Goal: Communication & Community: Share content

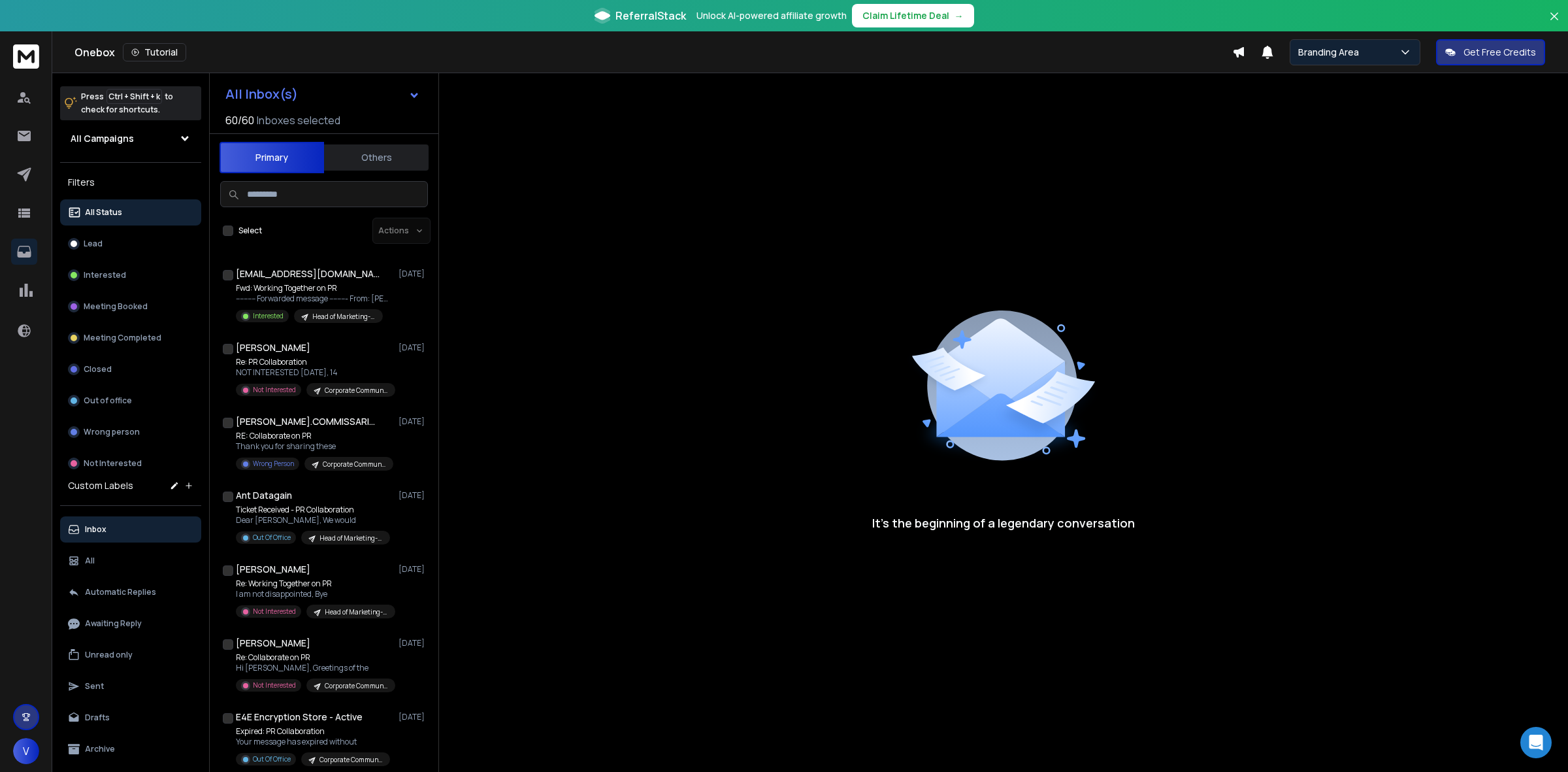
click at [1340, 53] on p "Branding Area" at bounding box center [1331, 53] width 66 height 13
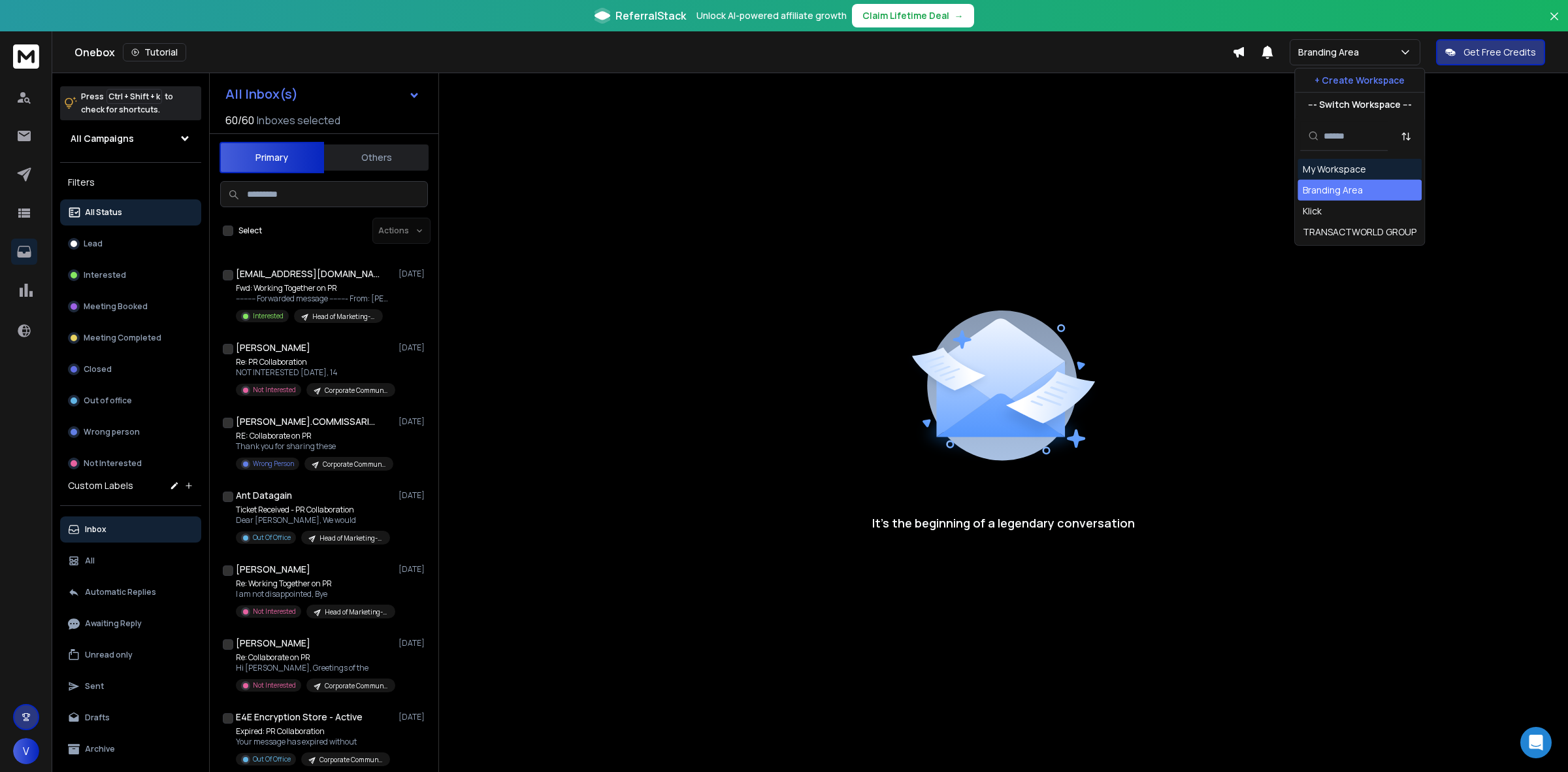
click at [1334, 164] on div "My Workspace" at bounding box center [1334, 169] width 64 height 13
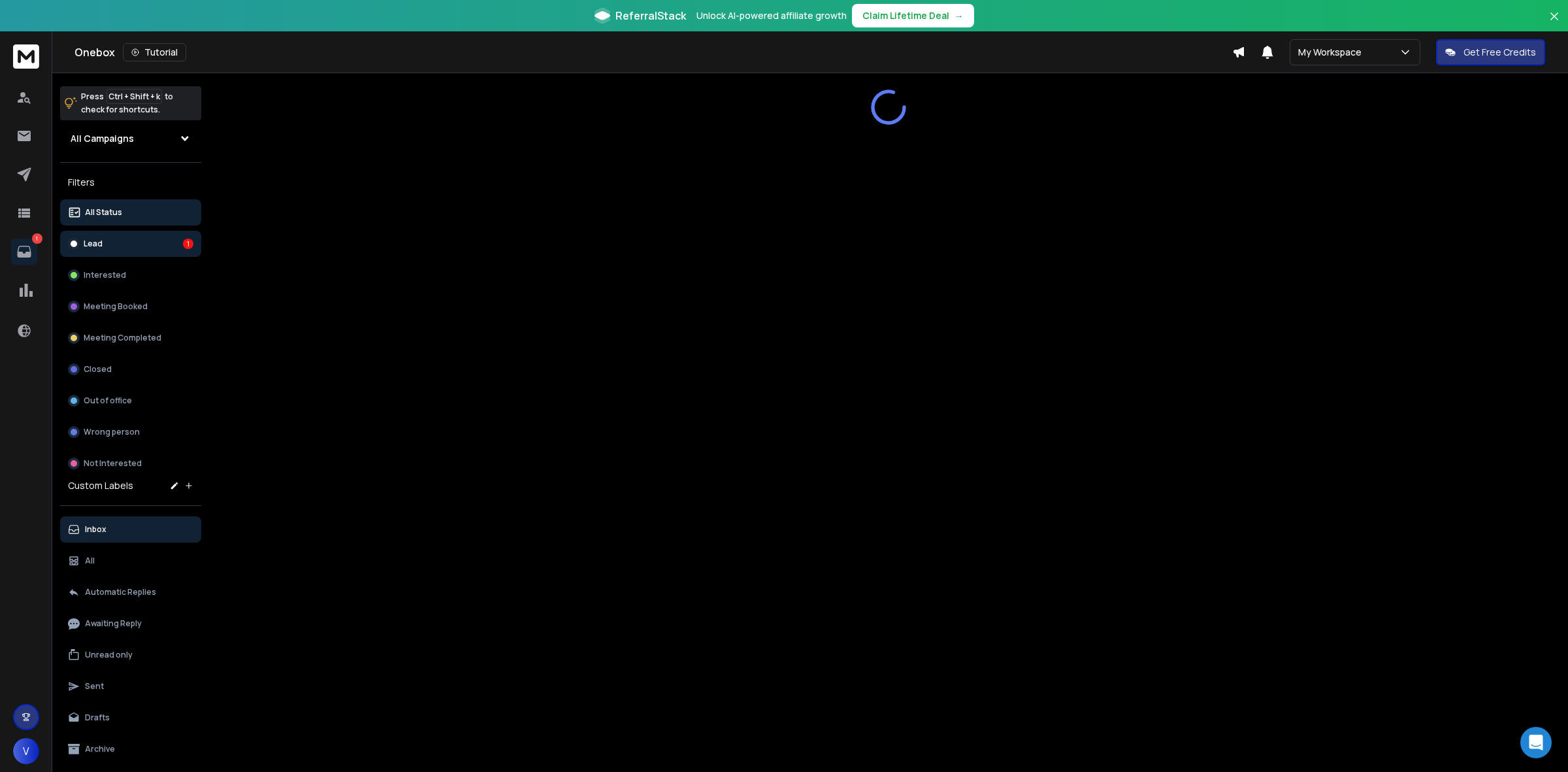
click at [144, 245] on button "Lead 1" at bounding box center [130, 244] width 141 height 26
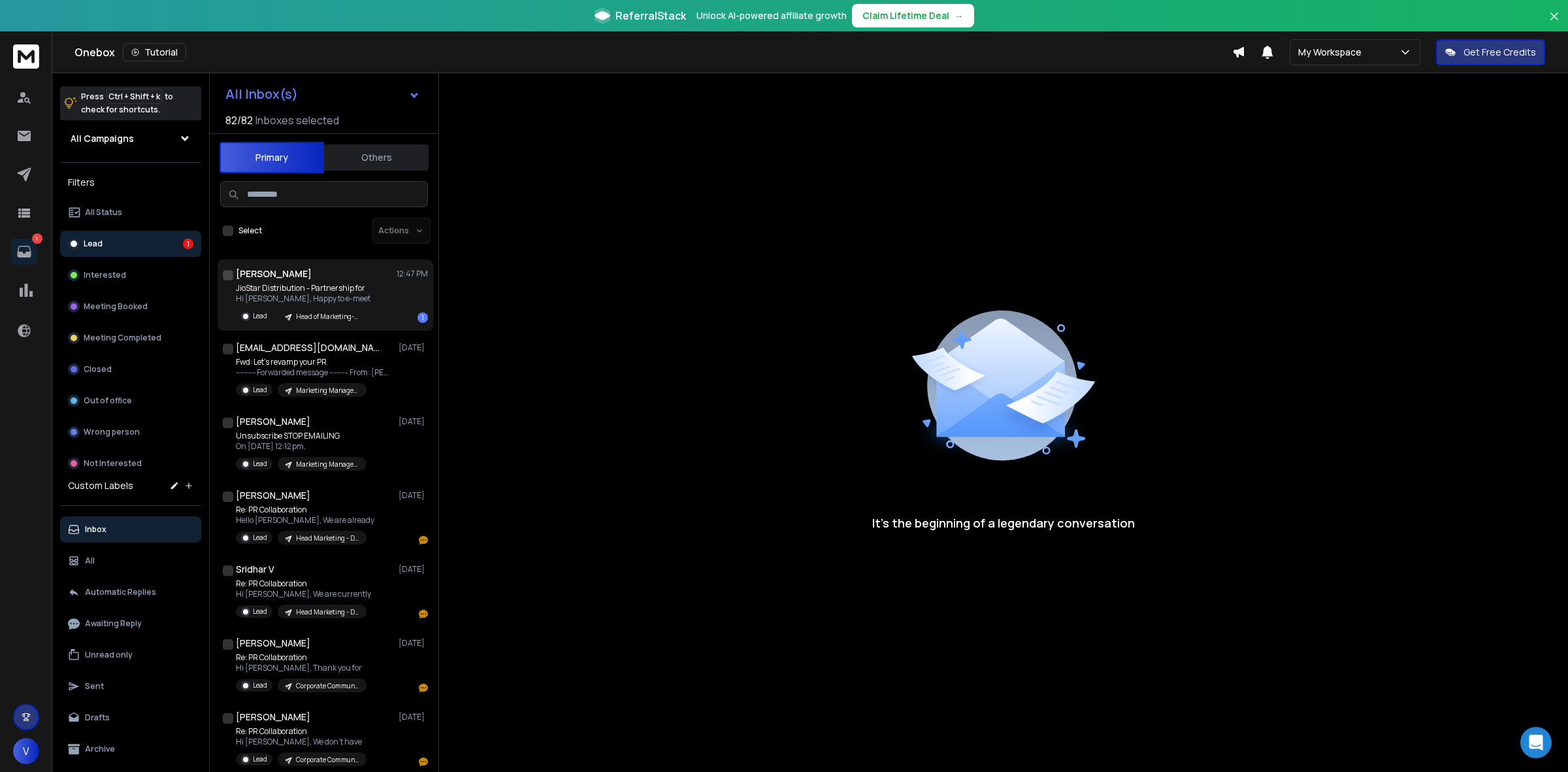
click at [334, 288] on p "JioStar Distribution - Partnership for" at bounding box center [303, 288] width 134 height 10
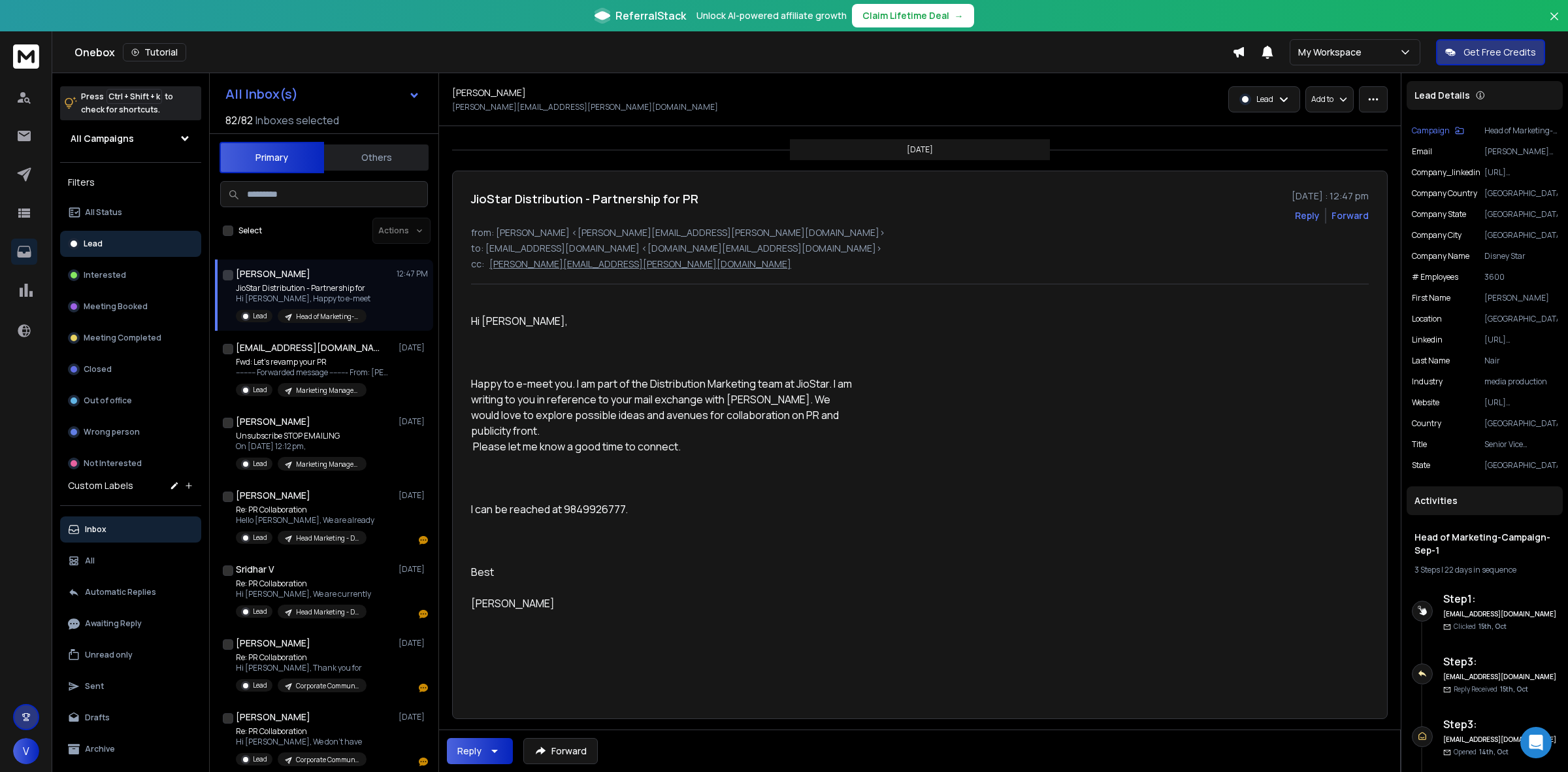
click at [1353, 215] on div "Forward" at bounding box center [1350, 215] width 37 height 13
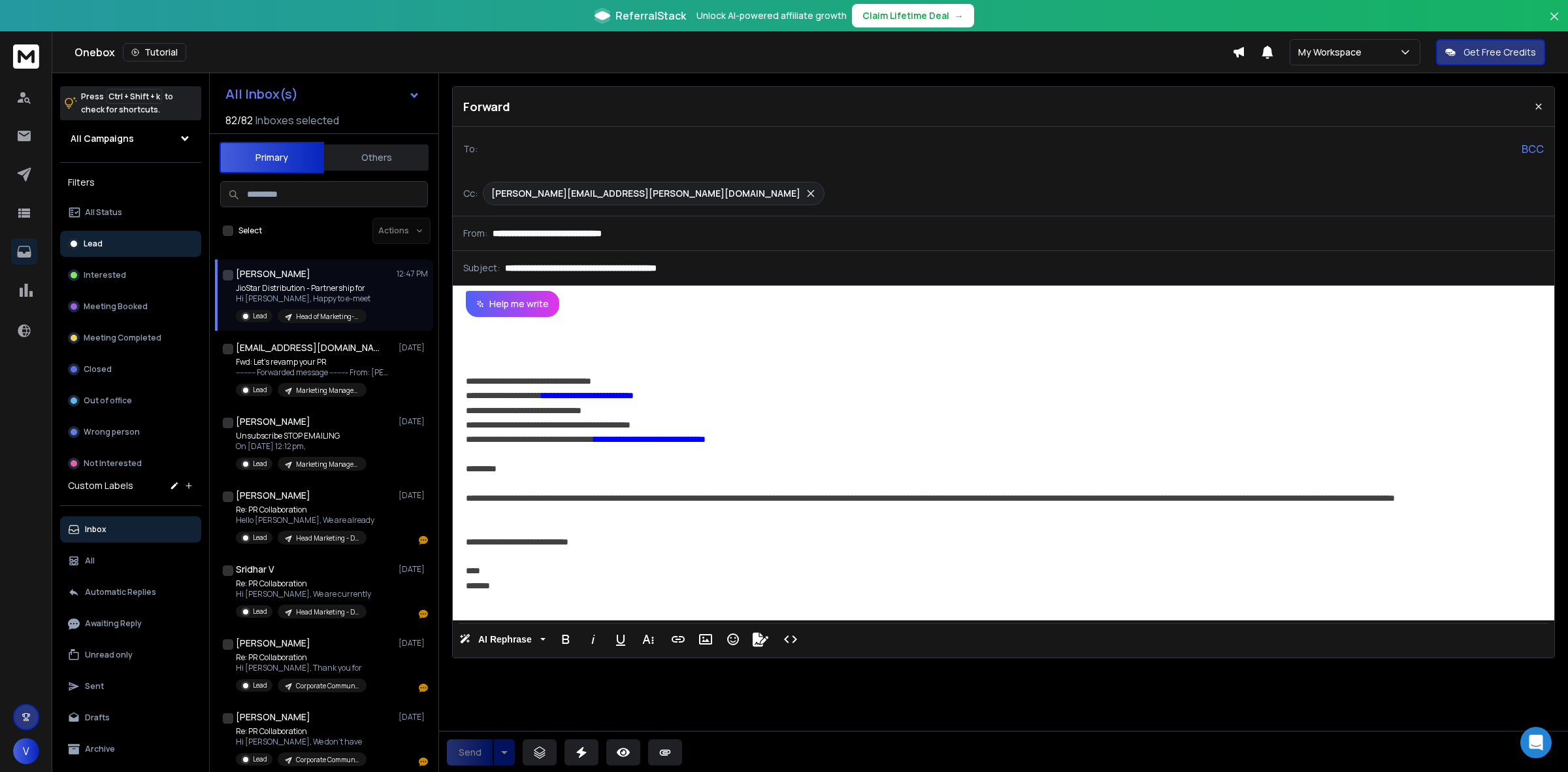
click at [515, 153] on input at bounding box center [528, 149] width 91 height 23
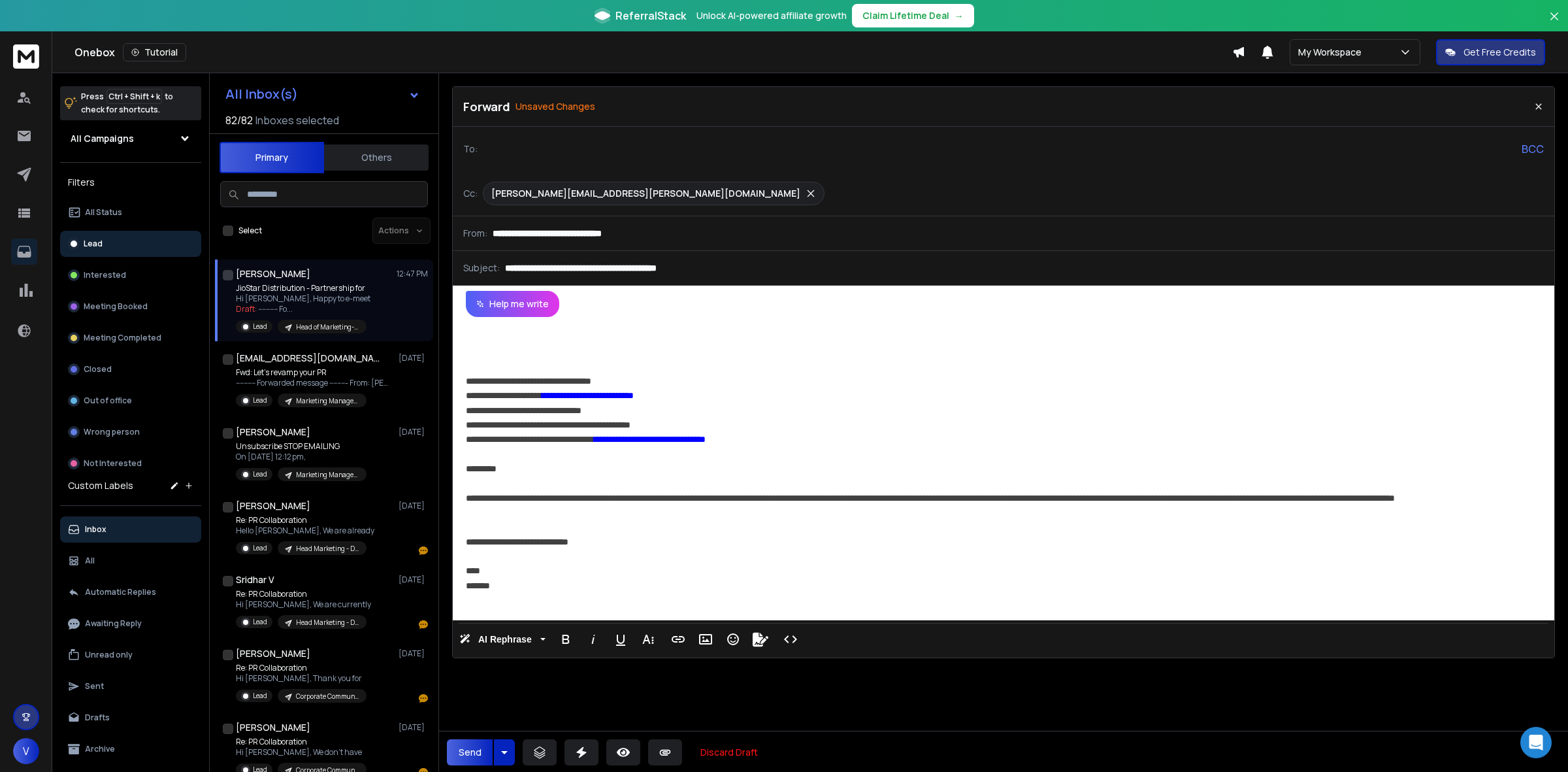
type input "**********"
click at [653, 152] on div "[EMAIL_ADDRESS][DOMAIN_NAME]" at bounding box center [999, 149] width 1034 height 23
click at [747, 155] on input at bounding box center [723, 149] width 91 height 23
type input "**********"
click at [472, 759] on button "Send" at bounding box center [469, 752] width 46 height 26
